Goal: Navigation & Orientation: Find specific page/section

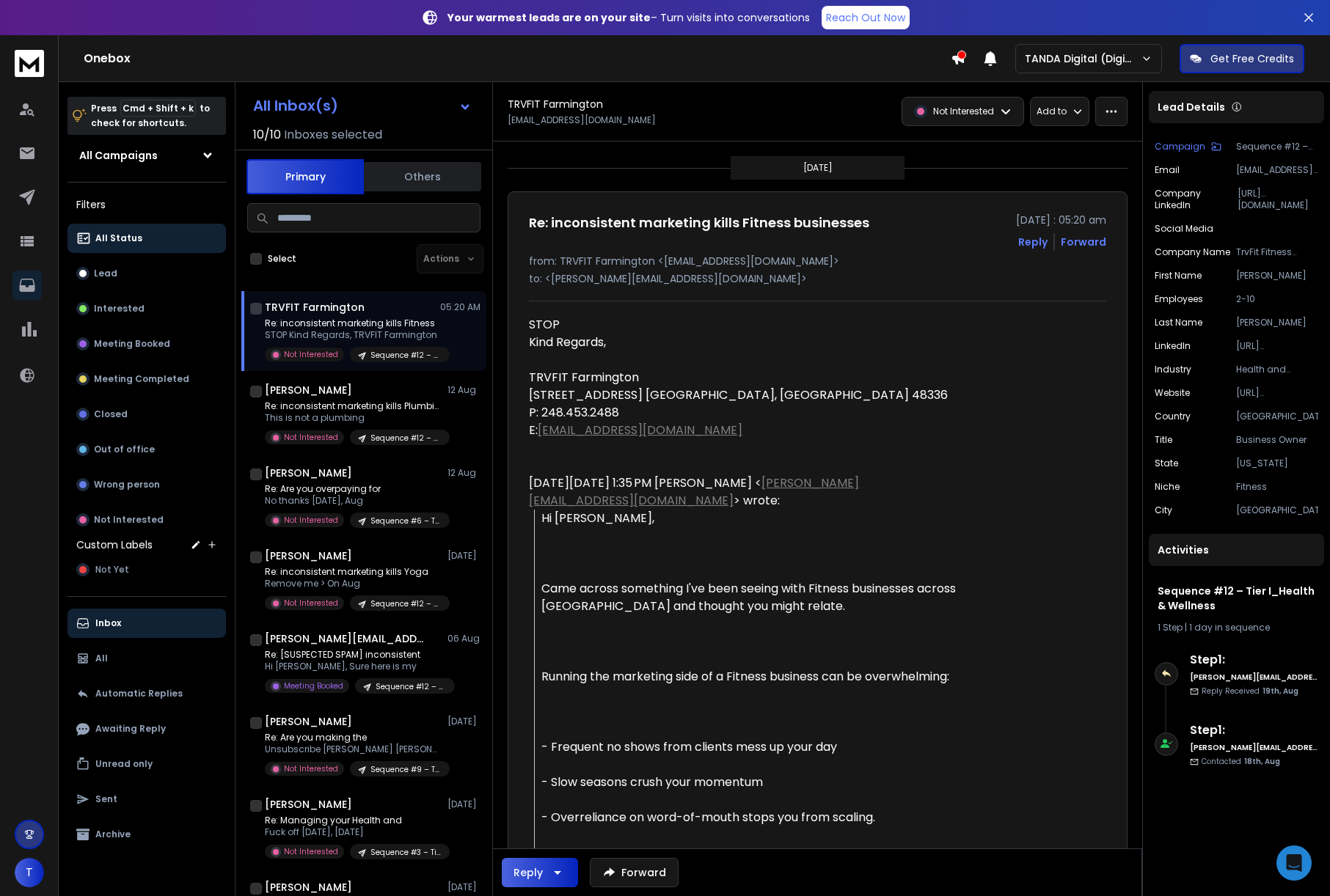
click at [152, 232] on button "All Status" at bounding box center [147, 238] width 159 height 30
click at [35, 158] on icon at bounding box center [27, 153] width 18 height 18
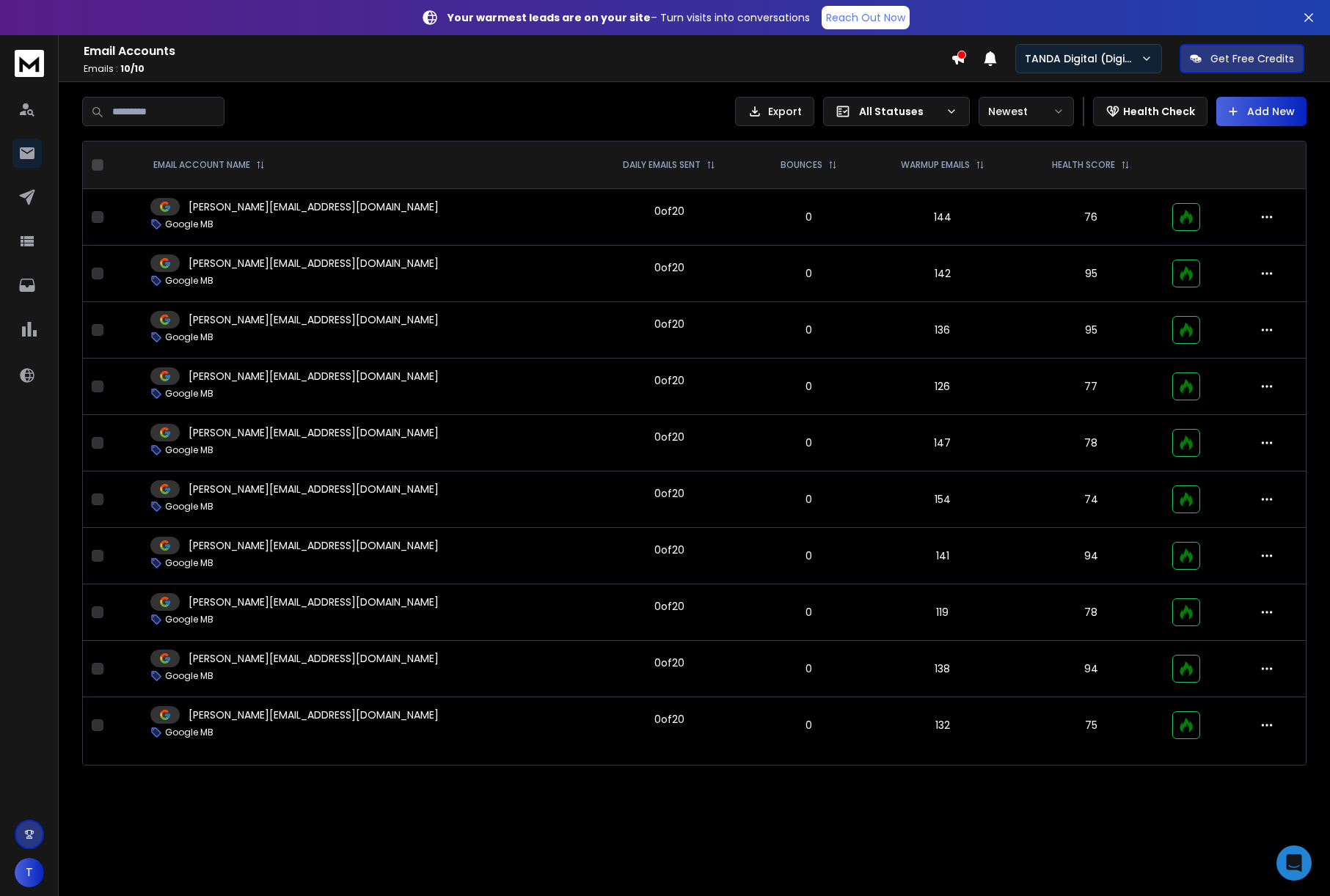
click at [1117, 59] on p "TANDA Digital (Digital Sip)" at bounding box center [1082, 58] width 116 height 14
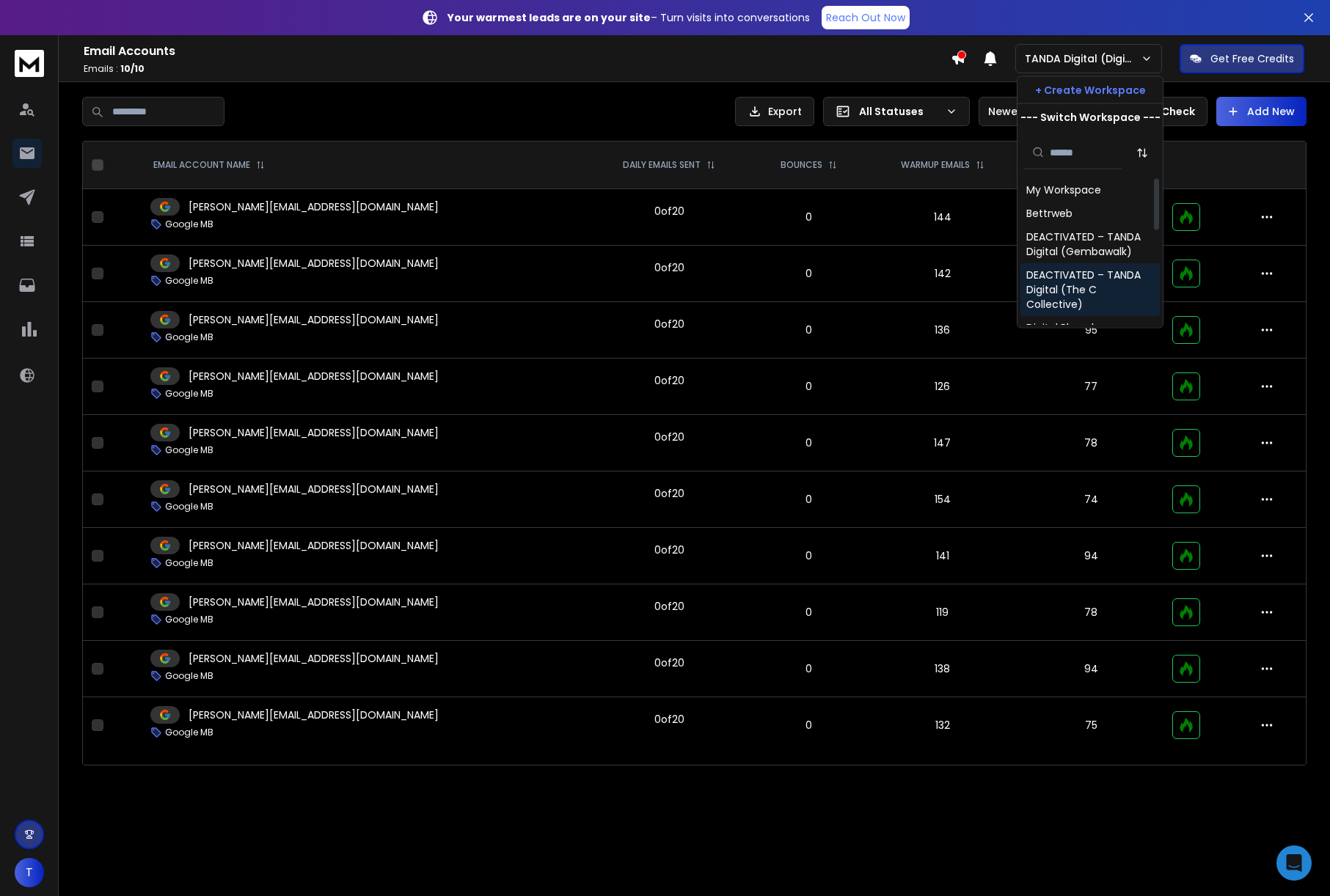
scroll to position [270, 0]
click at [1054, 250] on div "TANDA Digital (Main)" at bounding box center [1079, 257] width 105 height 14
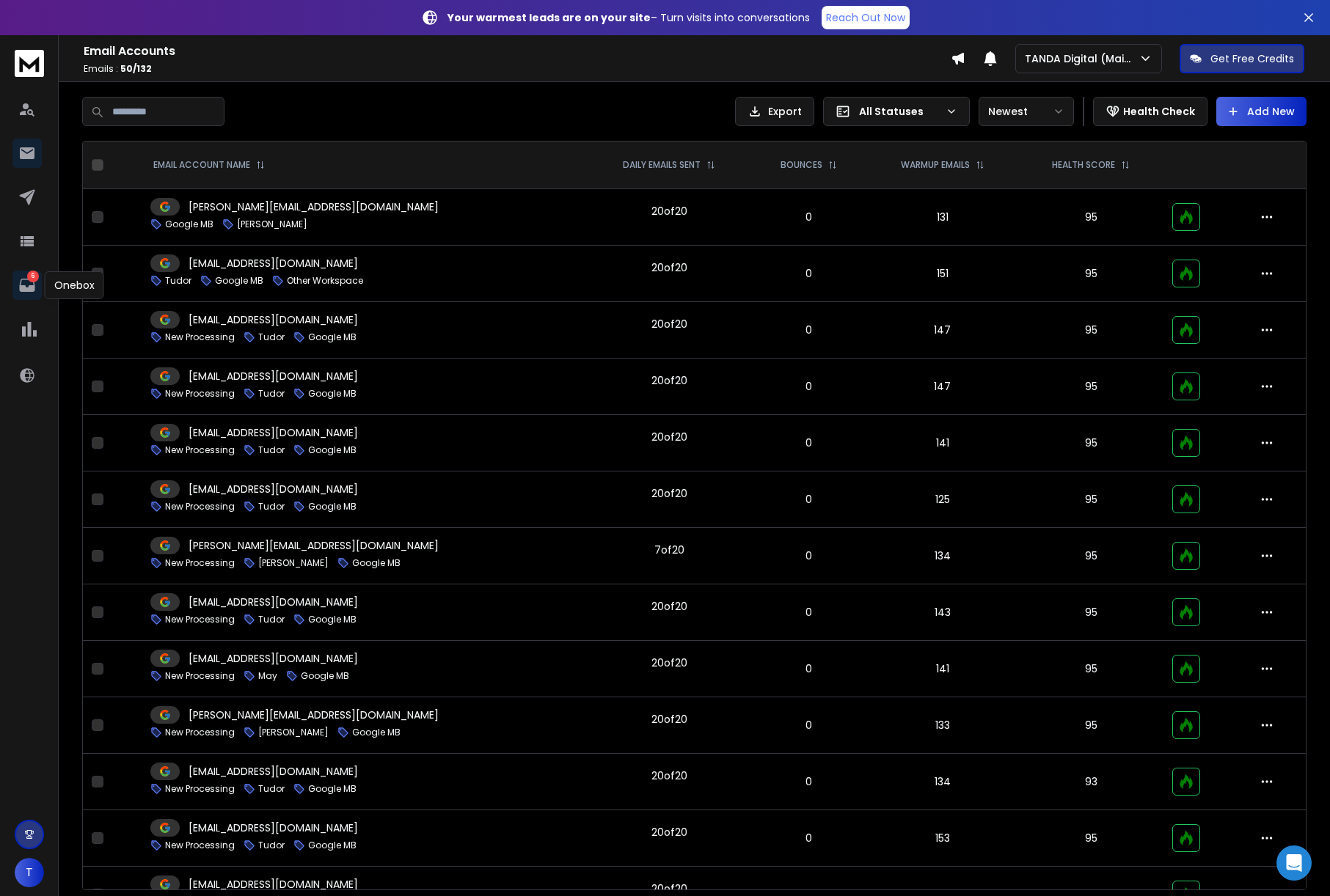
click at [24, 281] on icon at bounding box center [27, 285] width 18 height 18
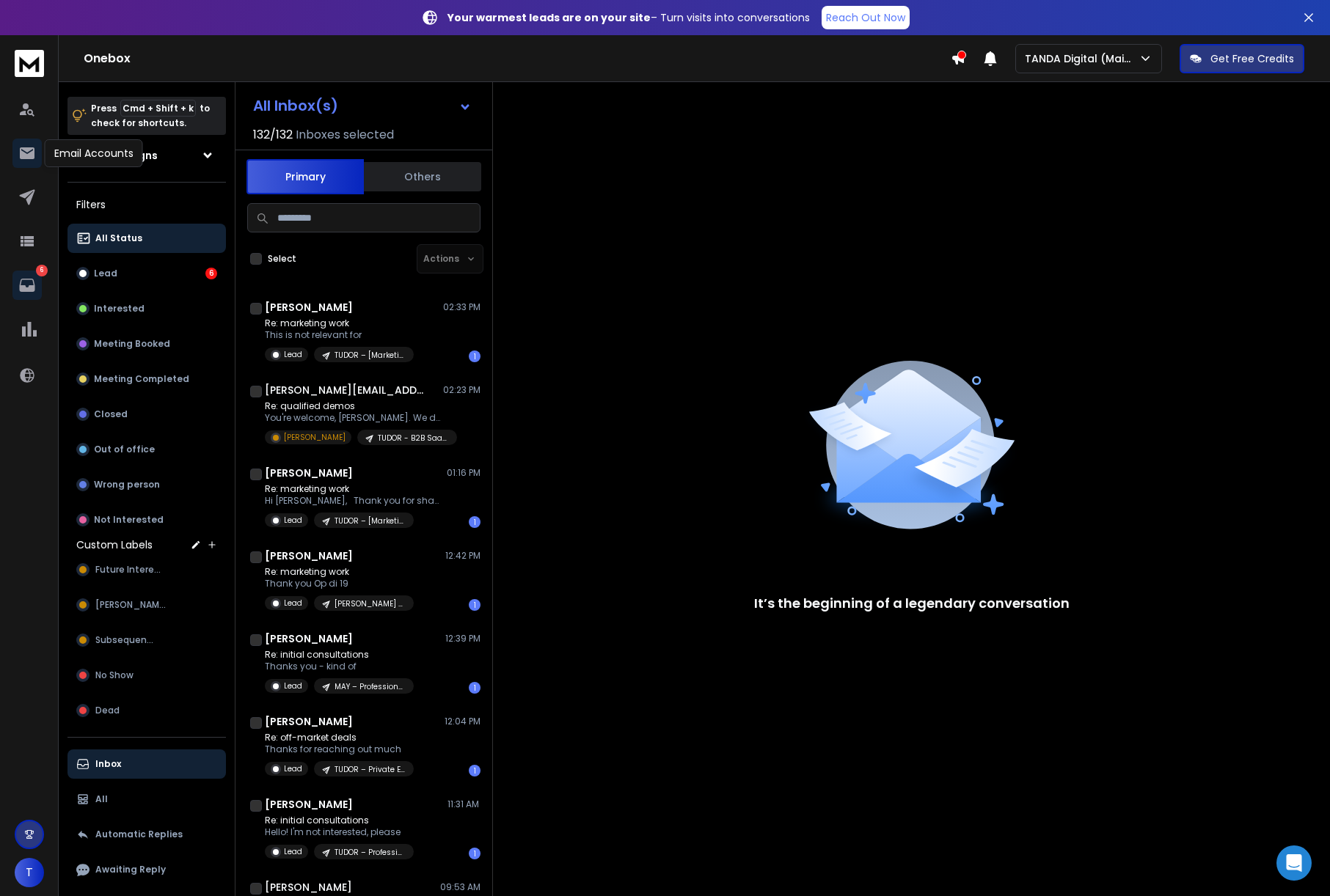
click at [23, 149] on icon at bounding box center [26, 154] width 14 height 12
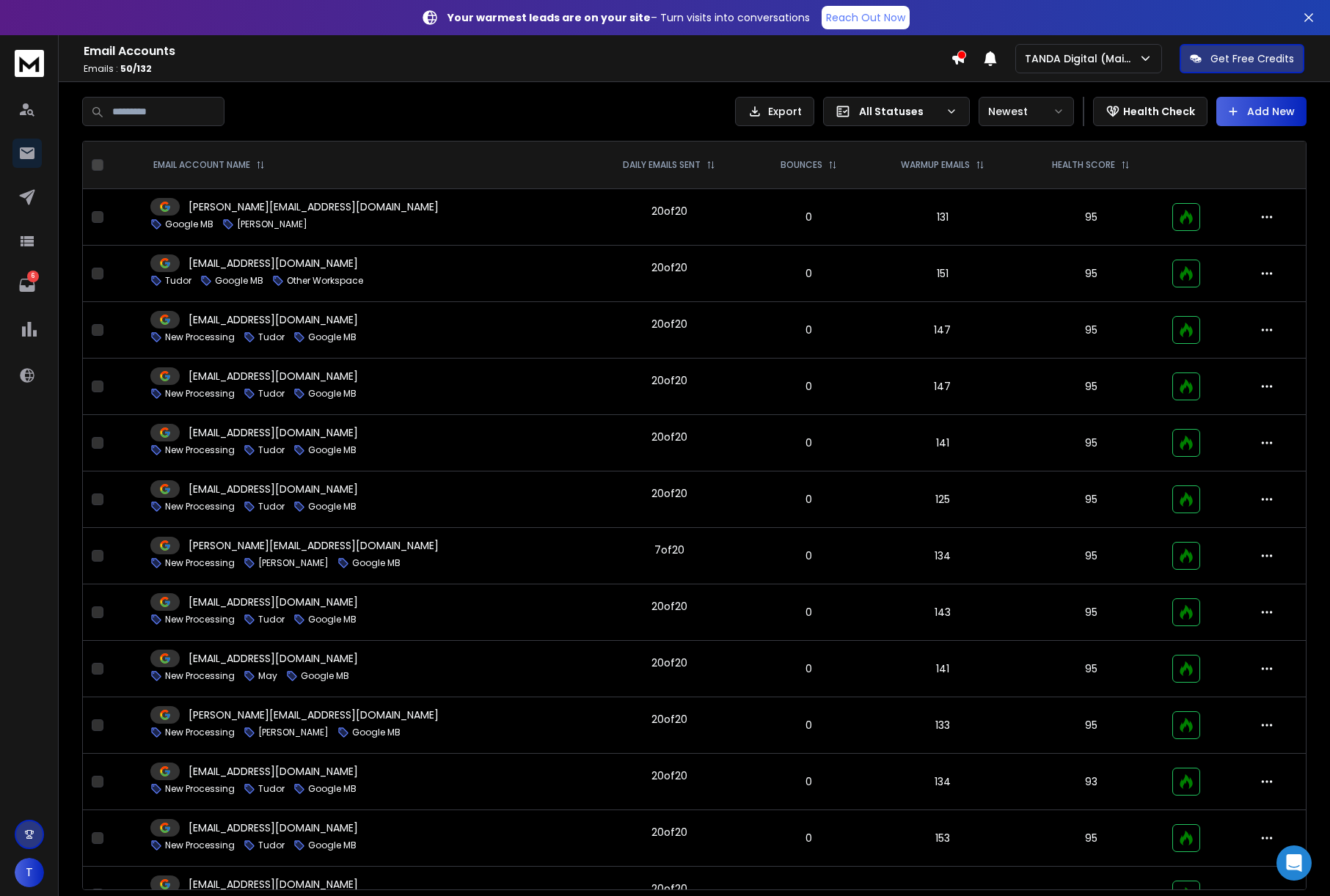
click at [513, 94] on div "Export All Statuses Newest Health Check Add New EMAIL ACCOUNT NAME DAILY EMAILS…" at bounding box center [694, 494] width 1271 height 823
click at [535, 90] on div "Export All Statuses Newest Health Check Add New EMAIL ACCOUNT NAME DAILY EMAILS…" at bounding box center [694, 494] width 1271 height 823
click at [1072, 57] on p "TANDA Digital (Main)" at bounding box center [1081, 58] width 114 height 14
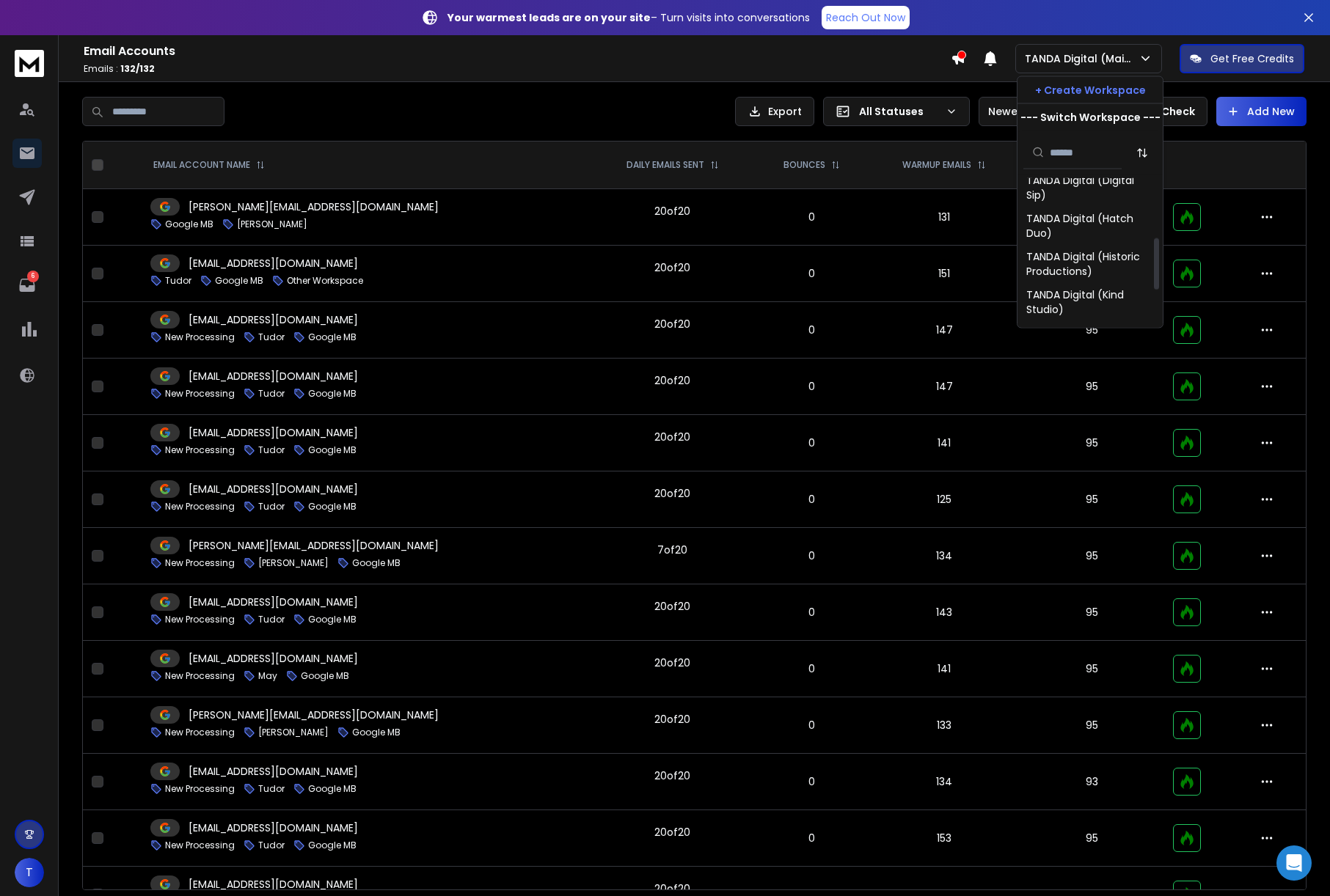
scroll to position [170, 0]
click at [1061, 250] on div "TANDA Digital (Historic Productions)" at bounding box center [1090, 265] width 127 height 30
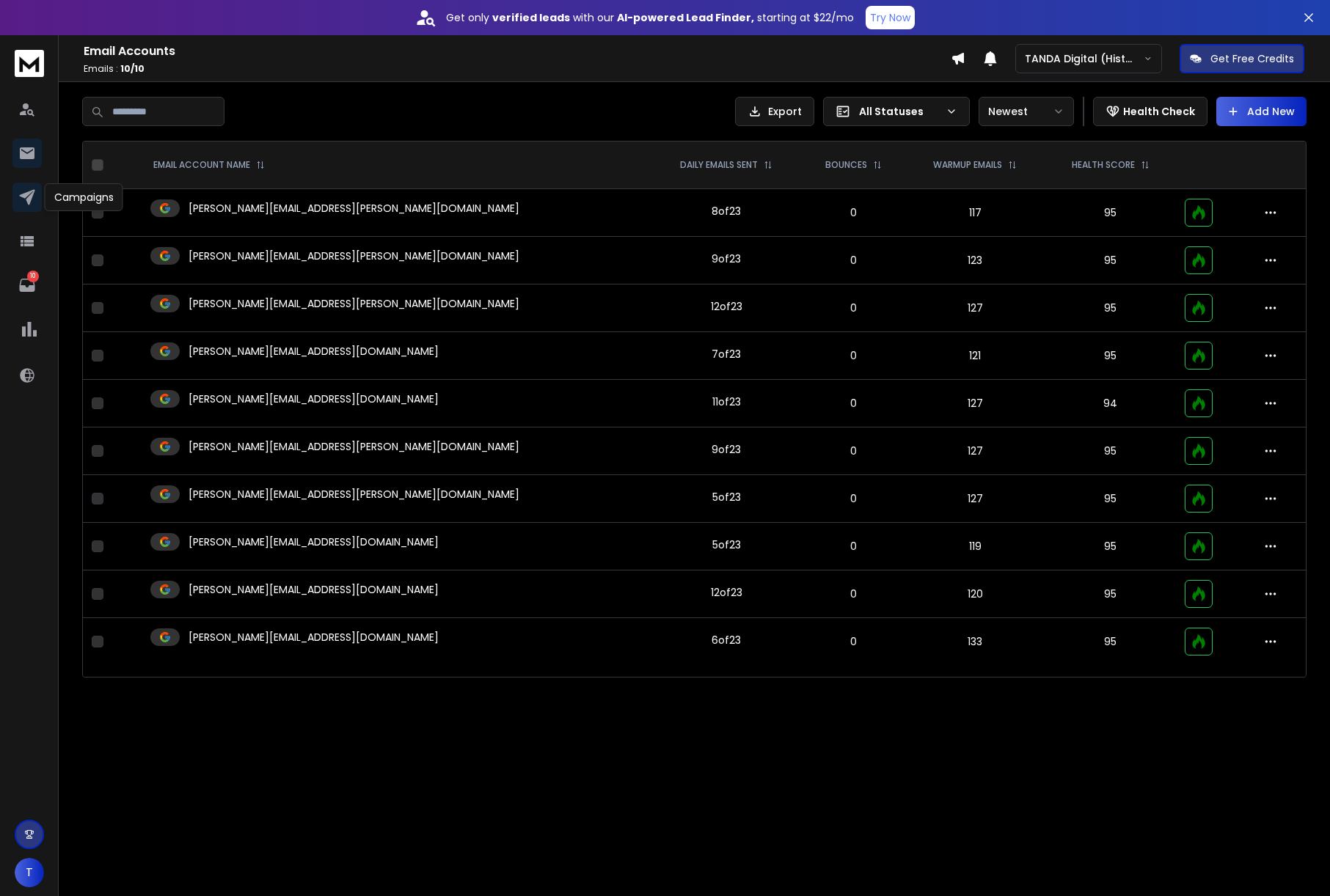
click at [27, 188] on icon at bounding box center [27, 197] width 18 height 18
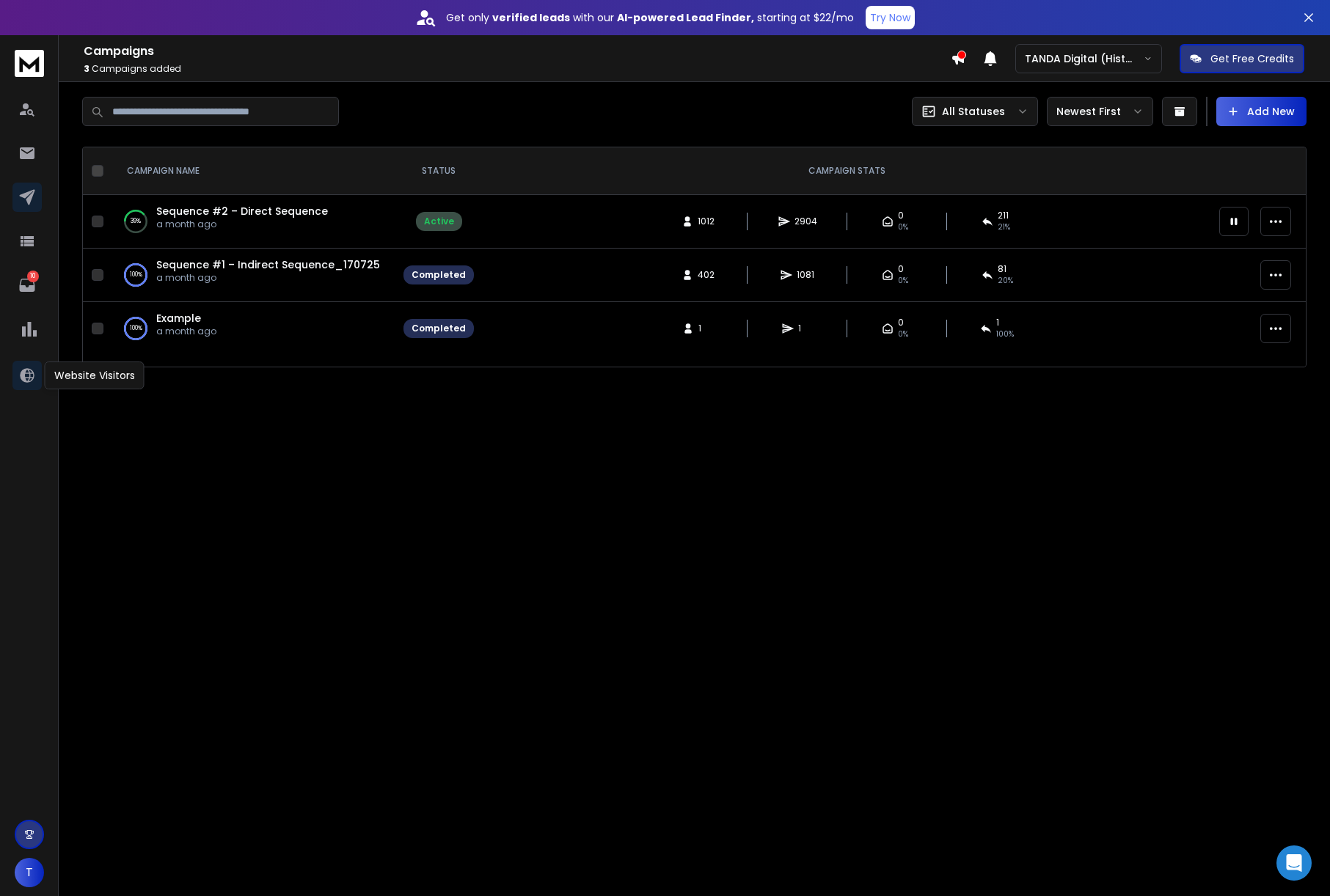
click at [35, 376] on icon at bounding box center [27, 375] width 18 height 18
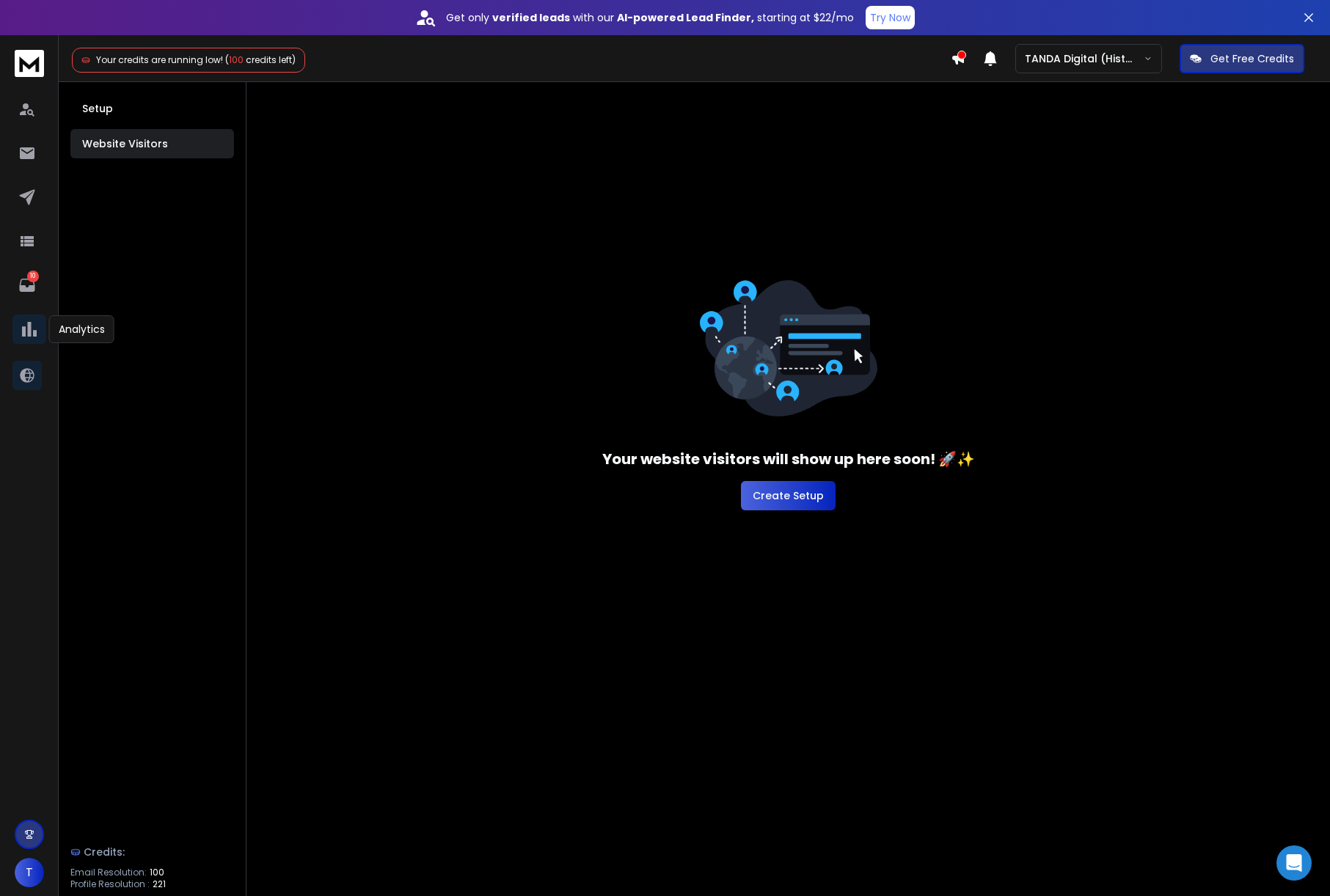
click at [33, 330] on icon at bounding box center [29, 328] width 14 height 14
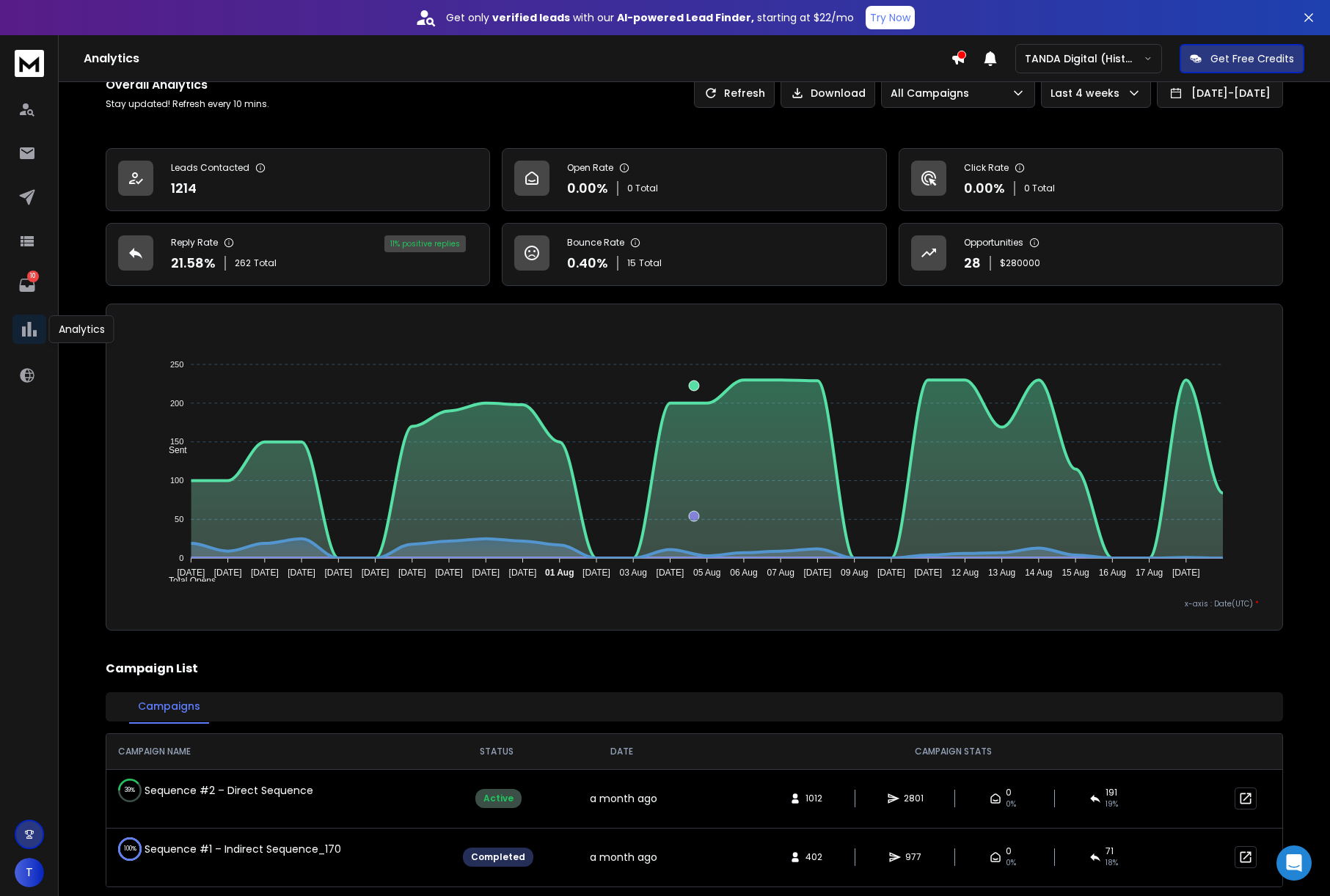
scroll to position [26, 0]
